Goal: Check status

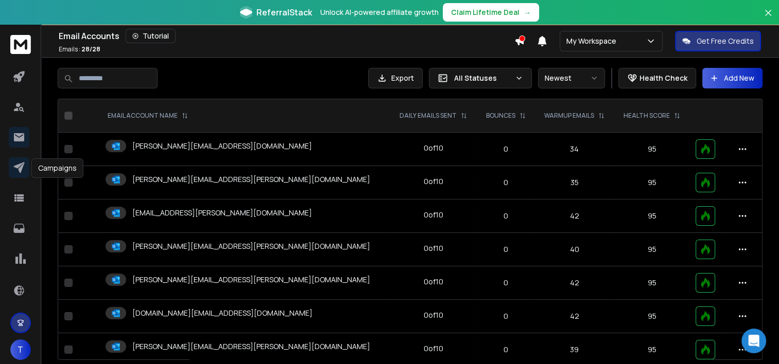
click at [17, 161] on link at bounding box center [19, 167] width 21 height 21
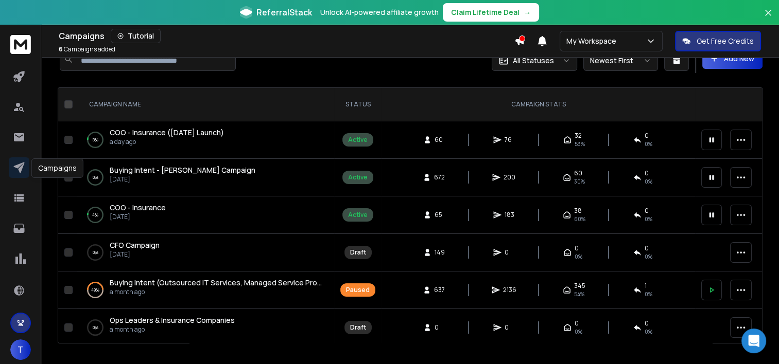
scroll to position [20, 0]
click at [259, 214] on div "4 % COO - Insurance 5 days ago" at bounding box center [205, 214] width 237 height 25
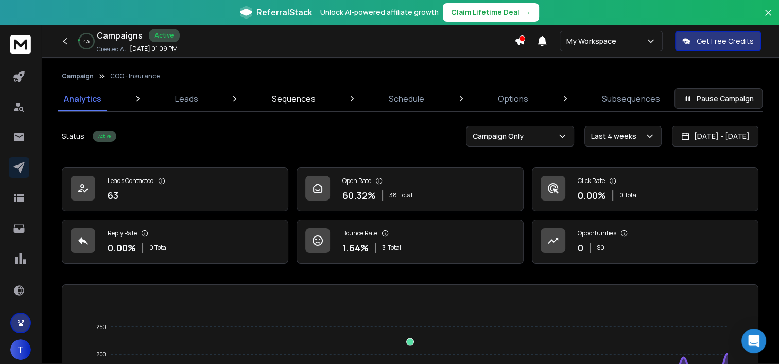
click at [284, 94] on p "Sequences" at bounding box center [294, 99] width 44 height 12
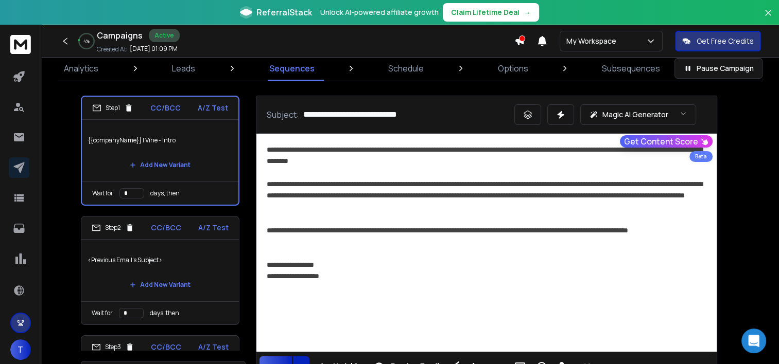
scroll to position [31, 0]
